Goal: Task Accomplishment & Management: Use online tool/utility

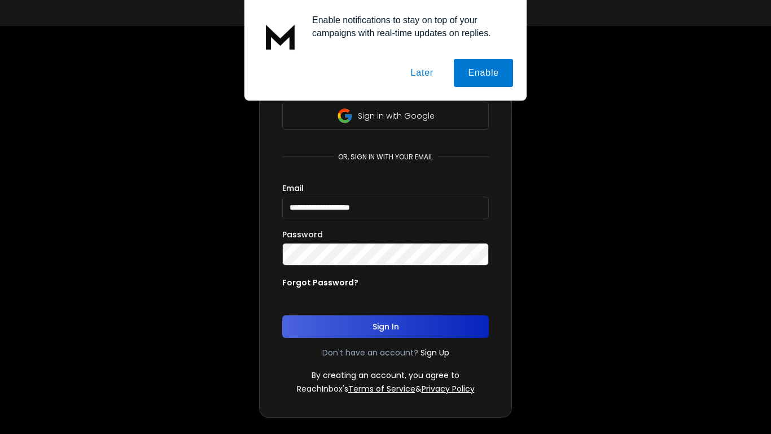
type input "**********"
click at [386, 326] on button "Sign In" at bounding box center [385, 326] width 207 height 23
